Goal: Task Accomplishment & Management: Manage account settings

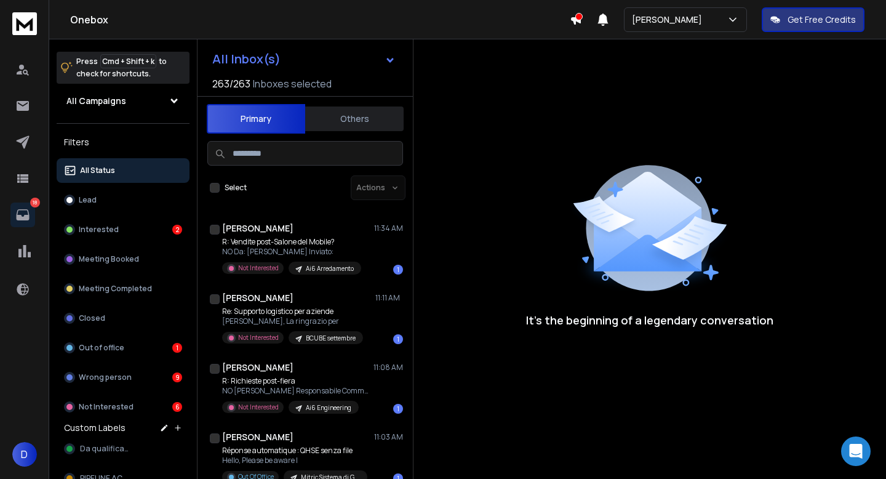
scroll to position [417, 0]
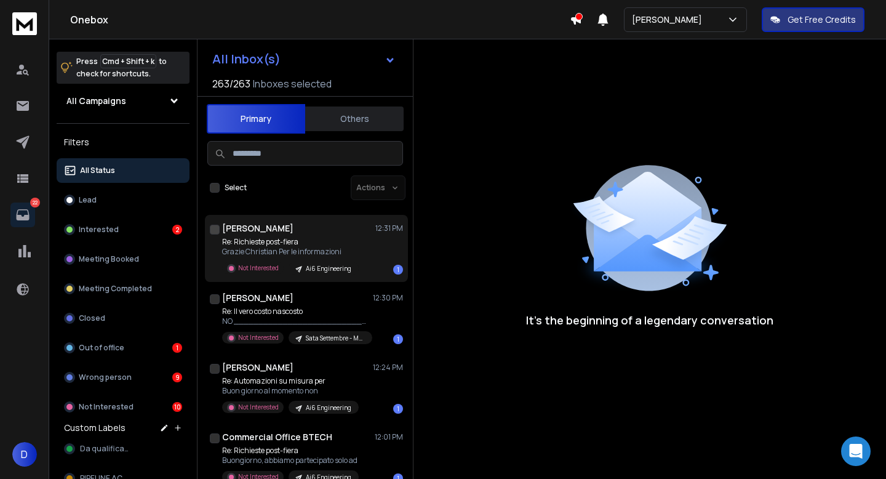
click at [362, 260] on div "Re: Richieste post-fiera Grazie Christian Per le informazioni Not Interested Ai…" at bounding box center [312, 256] width 181 height 38
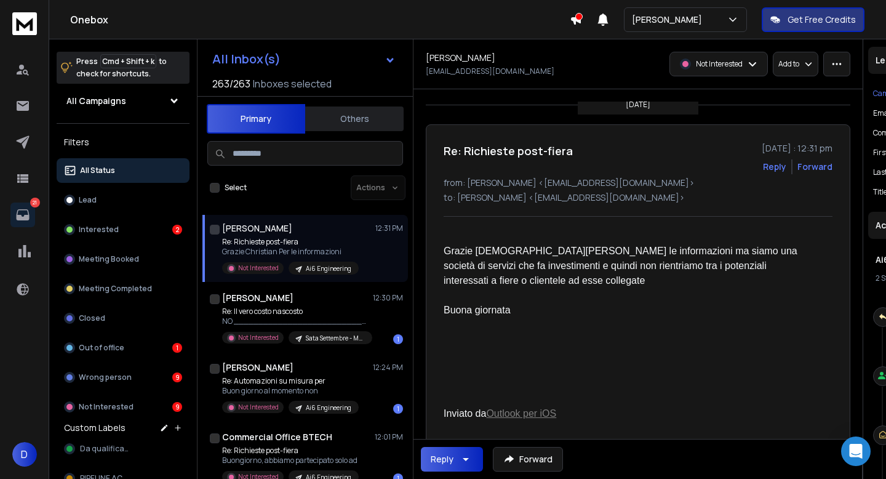
scroll to position [7, 0]
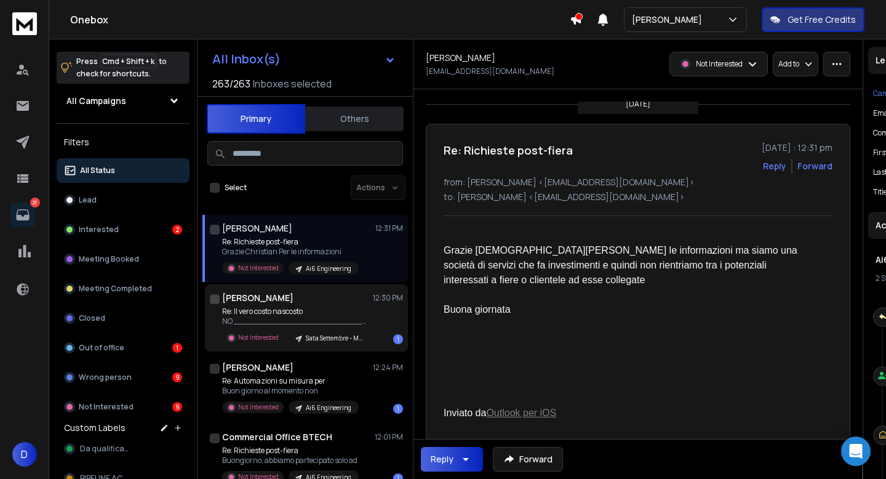
click at [359, 321] on p "NO __________________________________________ [PERSON_NAME] Filtration" at bounding box center [296, 321] width 148 height 10
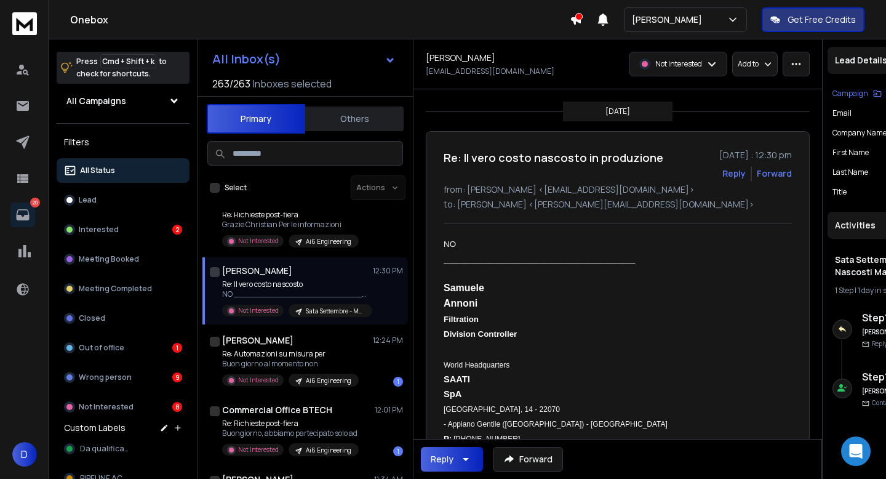
scroll to position [30, 0]
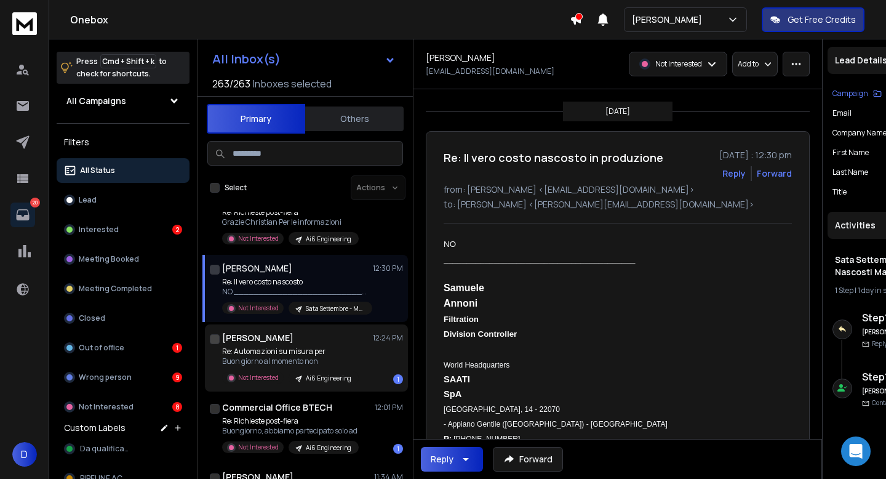
click at [371, 351] on div "Re: Automazioni su misura per Buon giorno al momento non Not Interested Ai6 Eng…" at bounding box center [312, 366] width 181 height 38
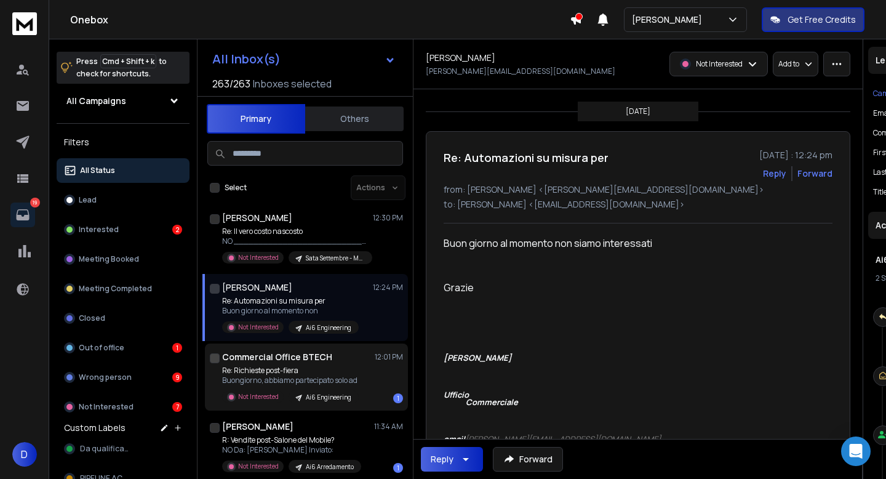
scroll to position [81, 0]
click at [375, 358] on p "12:01 PM" at bounding box center [389, 356] width 28 height 10
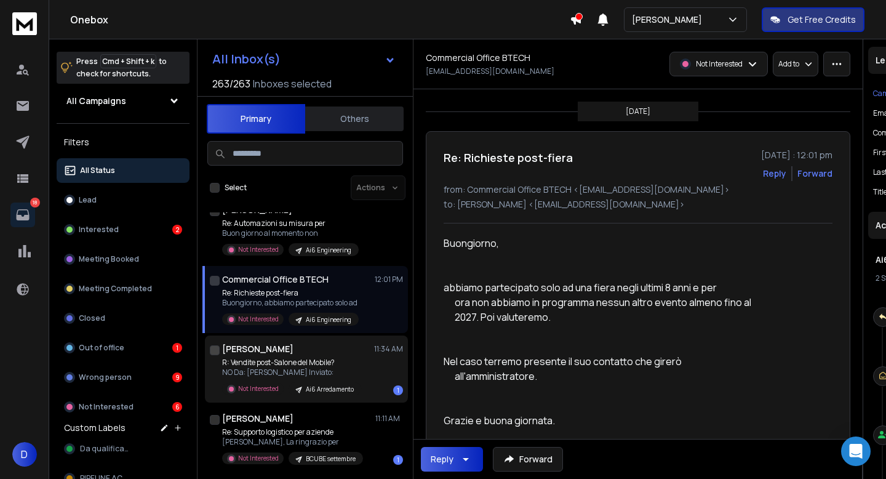
scroll to position [160, 0]
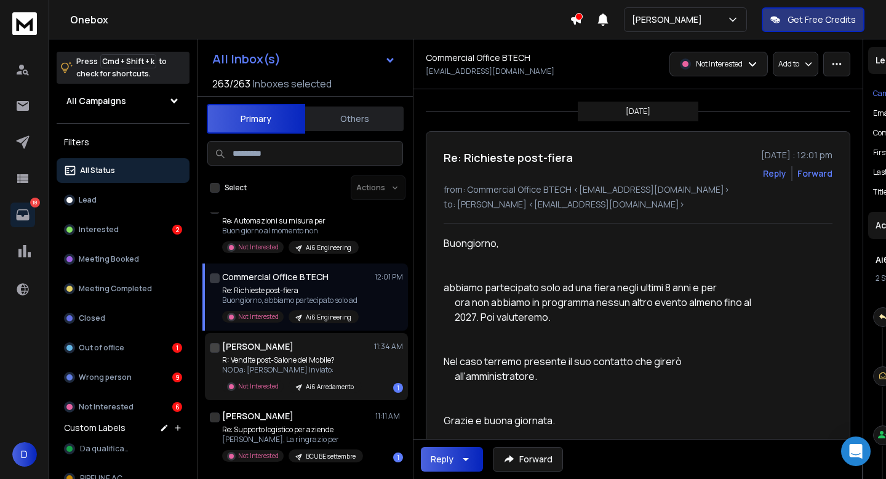
click at [373, 361] on div "R: Vendite post-Salone del Mobile? NO Da: [PERSON_NAME] Inviato: Not Interested…" at bounding box center [312, 374] width 181 height 38
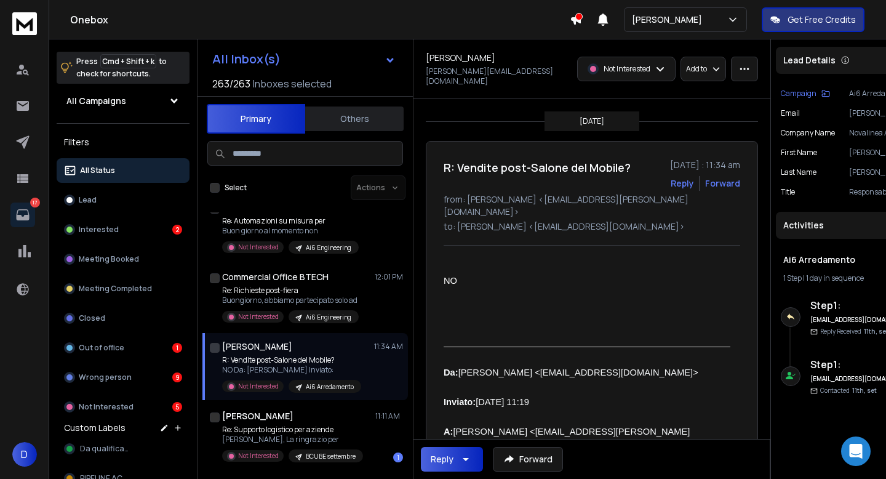
scroll to position [180, 0]
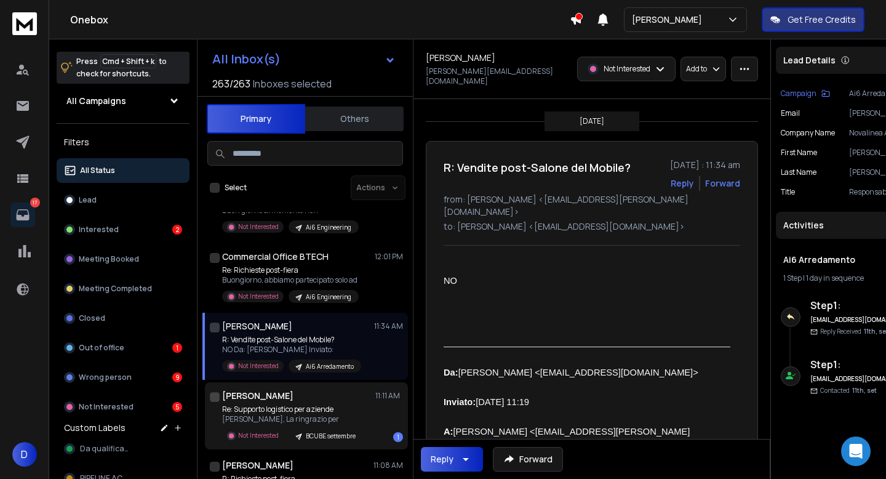
click at [375, 398] on p "11:11 AM" at bounding box center [389, 396] width 28 height 10
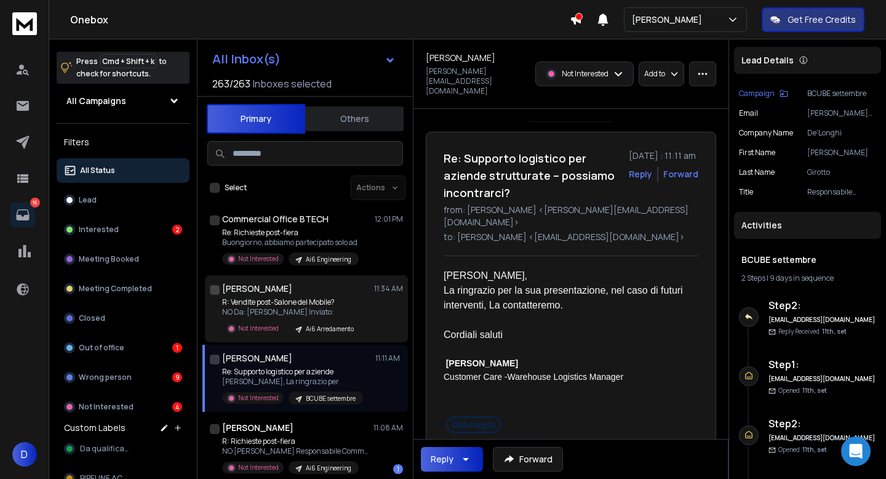
scroll to position [313, 0]
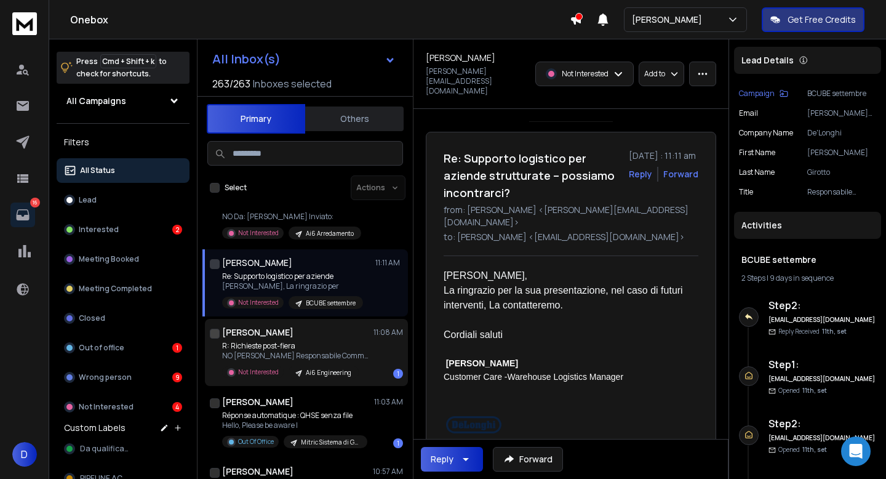
click at [381, 351] on div "R: Richieste post-fiera NO [PERSON_NAME] Responsabile Commerciale Not Intereste…" at bounding box center [312, 360] width 181 height 38
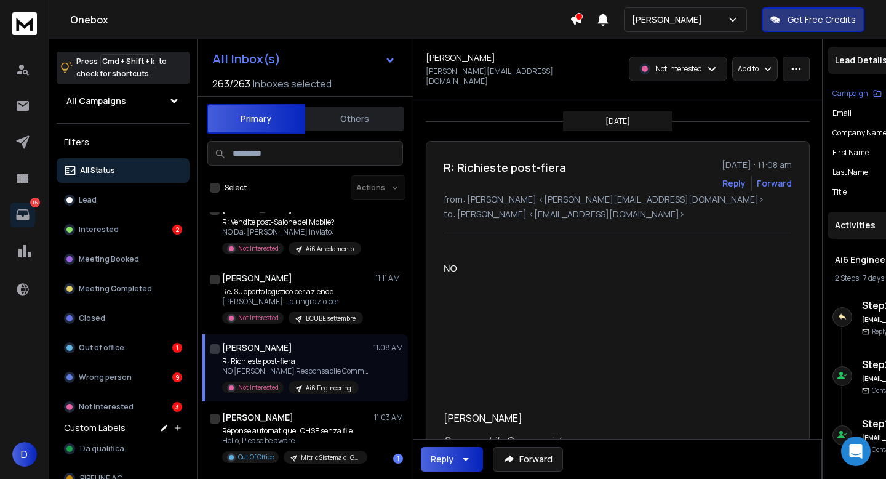
scroll to position [291, 0]
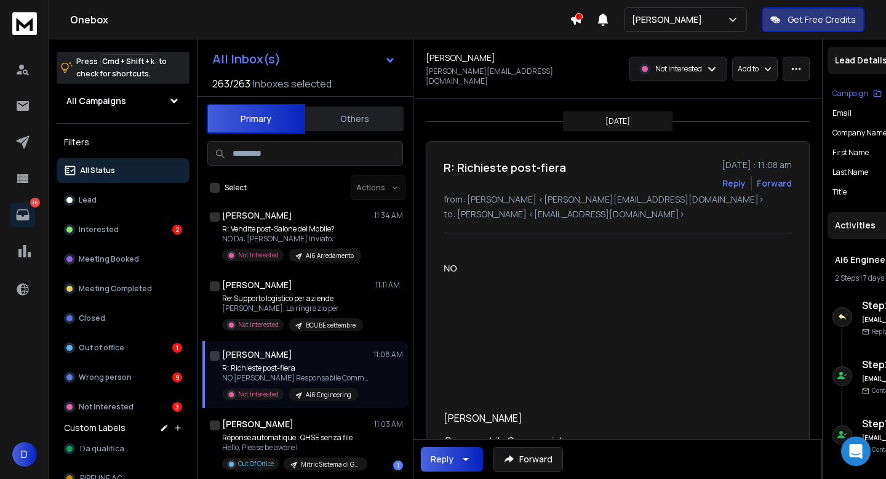
click at [111, 455] on button "Da qualificare" at bounding box center [123, 448] width 133 height 25
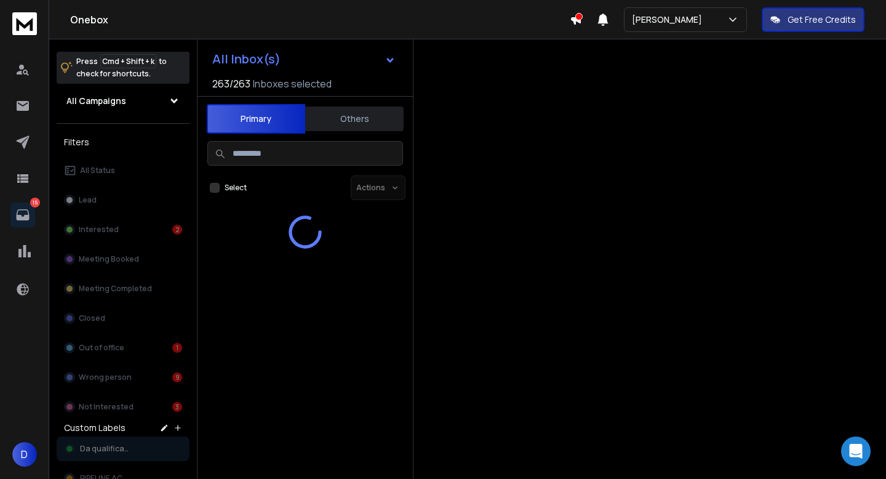
scroll to position [0, 0]
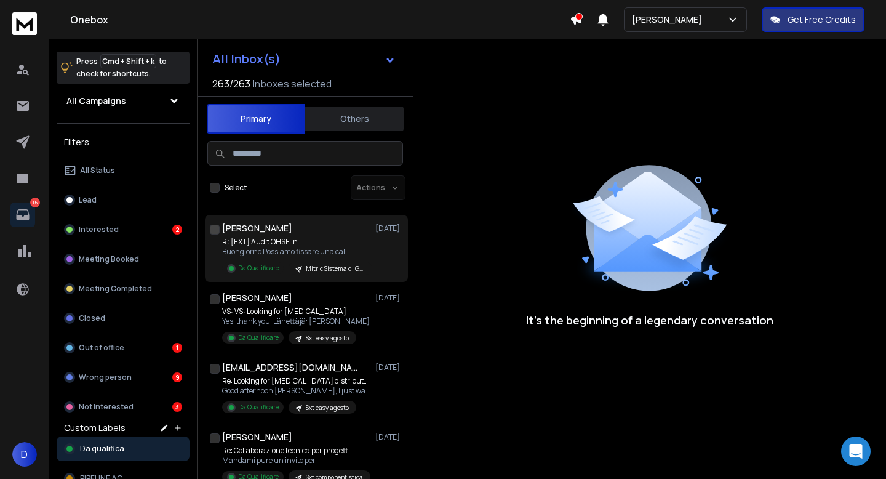
click at [332, 237] on p "R: [EXT] Audit QHSE in" at bounding box center [296, 242] width 148 height 10
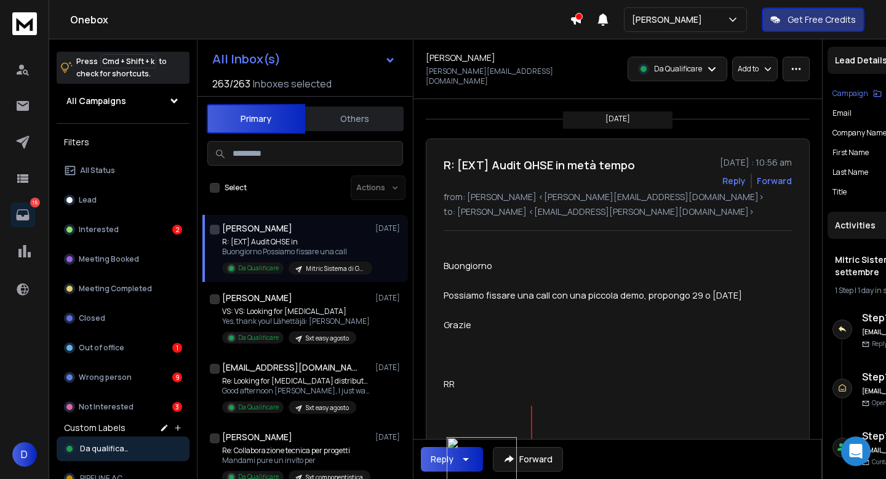
scroll to position [5, 0]
